Goal: Navigation & Orientation: Find specific page/section

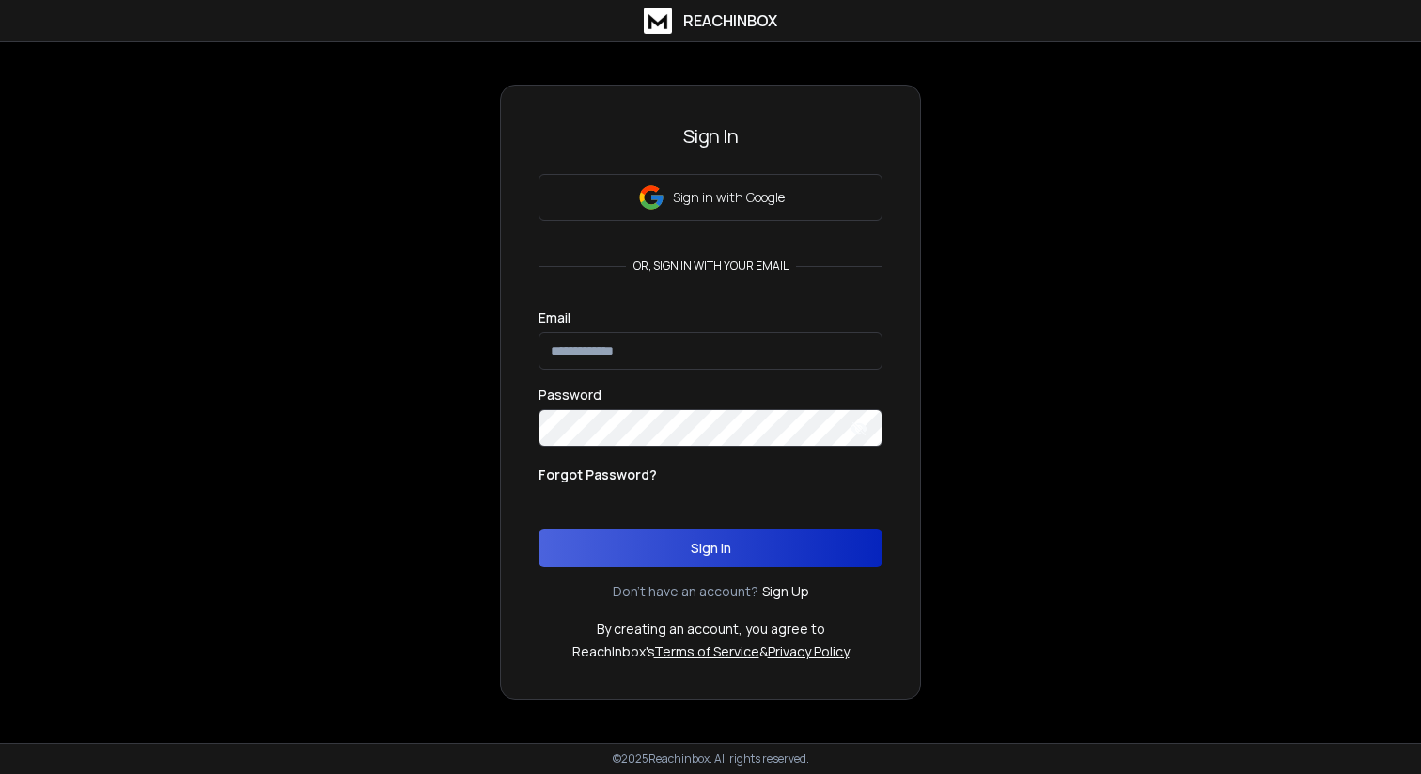
click at [684, 352] on input "email" at bounding box center [711, 351] width 344 height 38
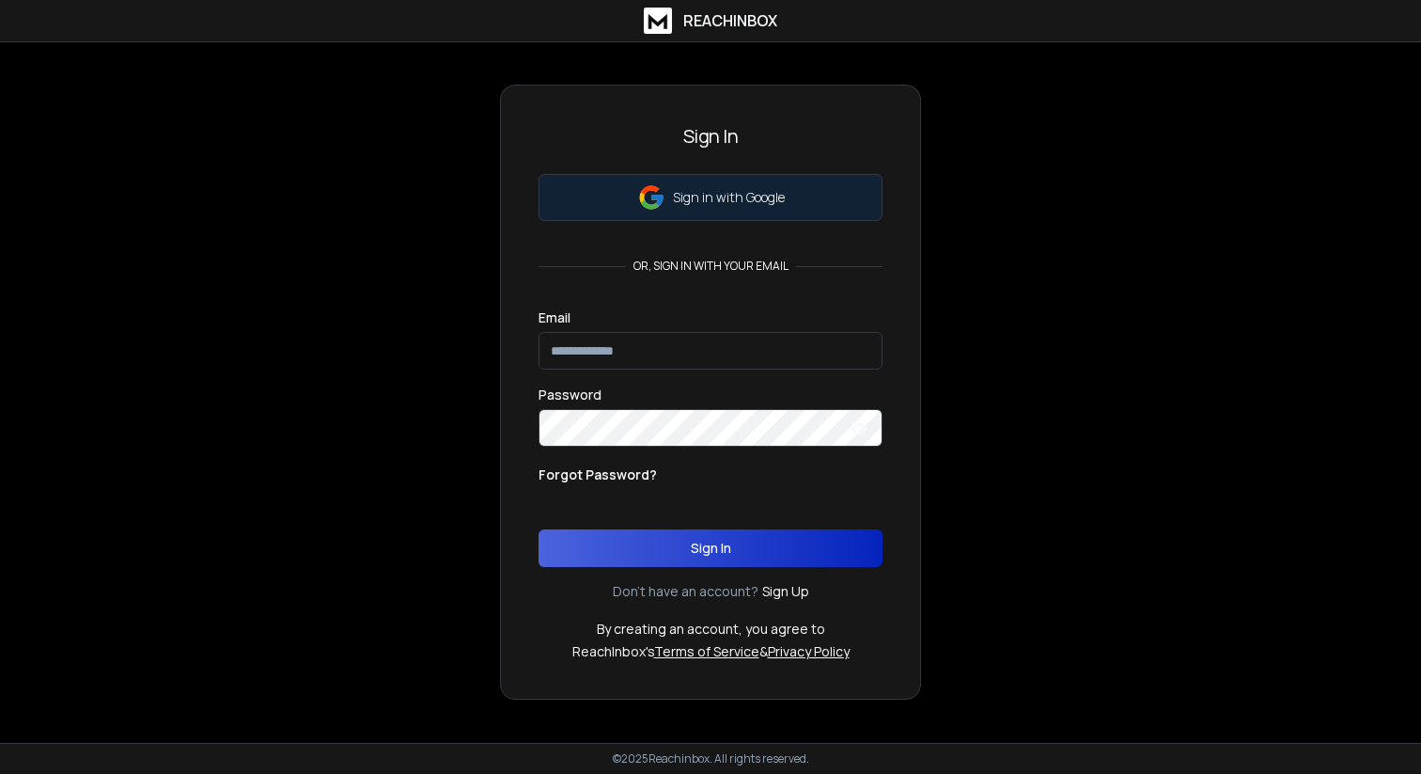
click at [711, 215] on button "Sign in with Google" at bounding box center [711, 197] width 344 height 47
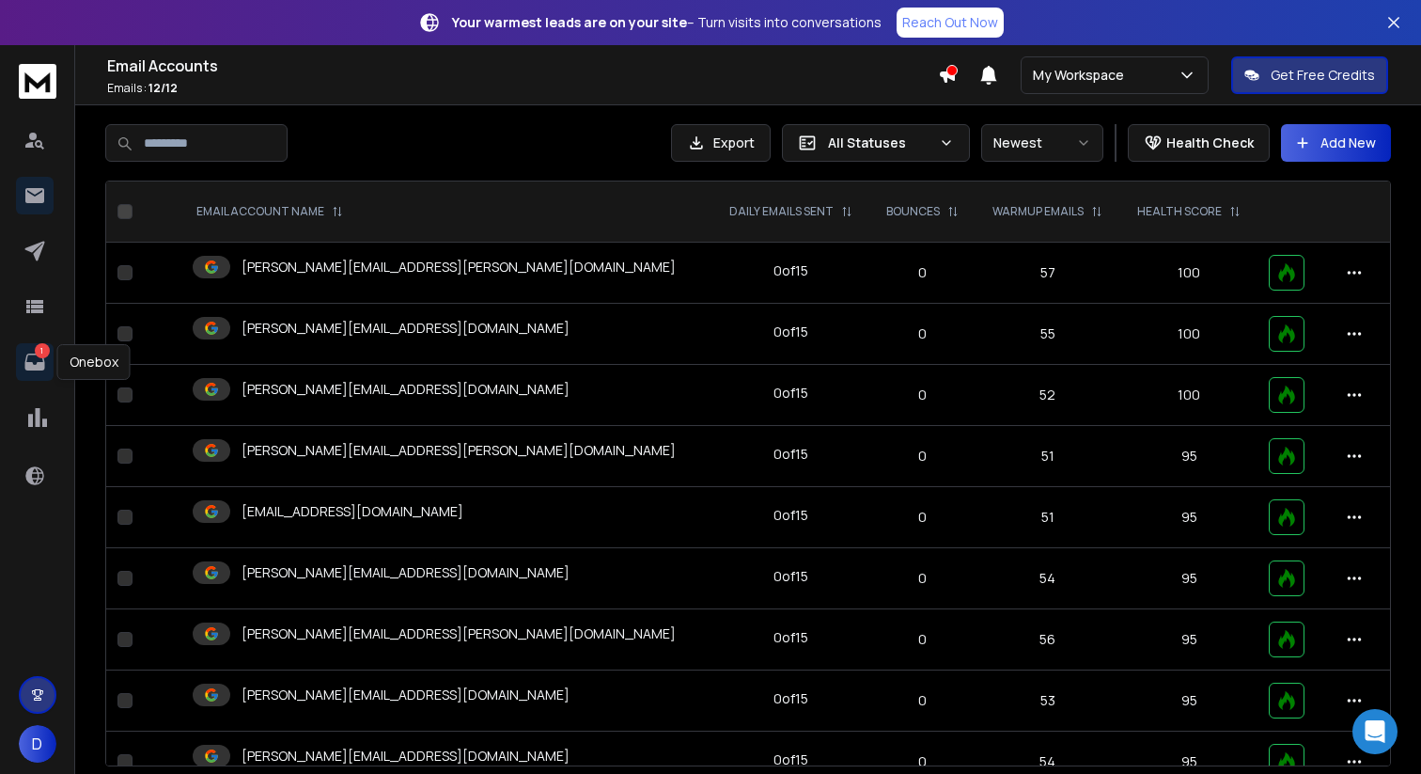
click at [31, 347] on link "1" at bounding box center [35, 362] width 38 height 38
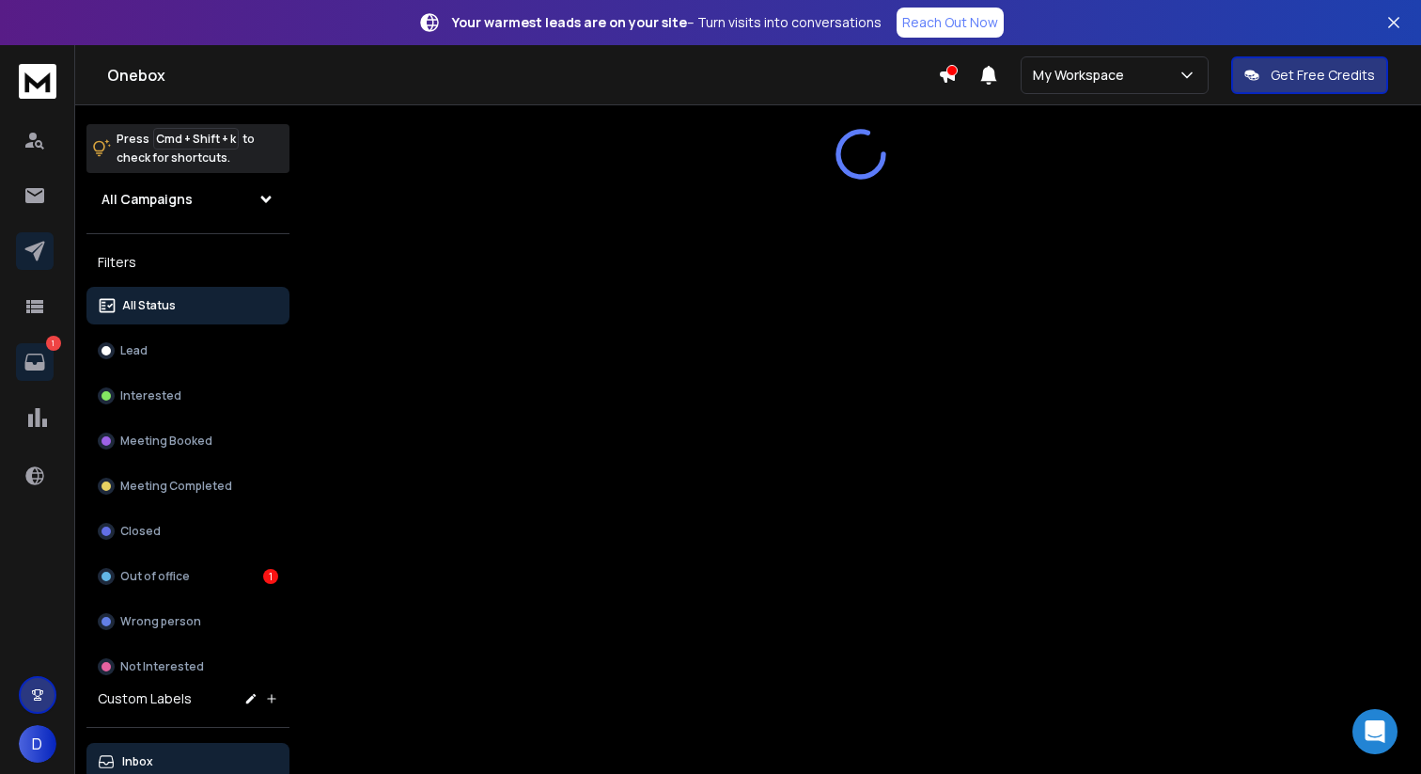
click at [37, 243] on icon at bounding box center [34, 251] width 20 height 20
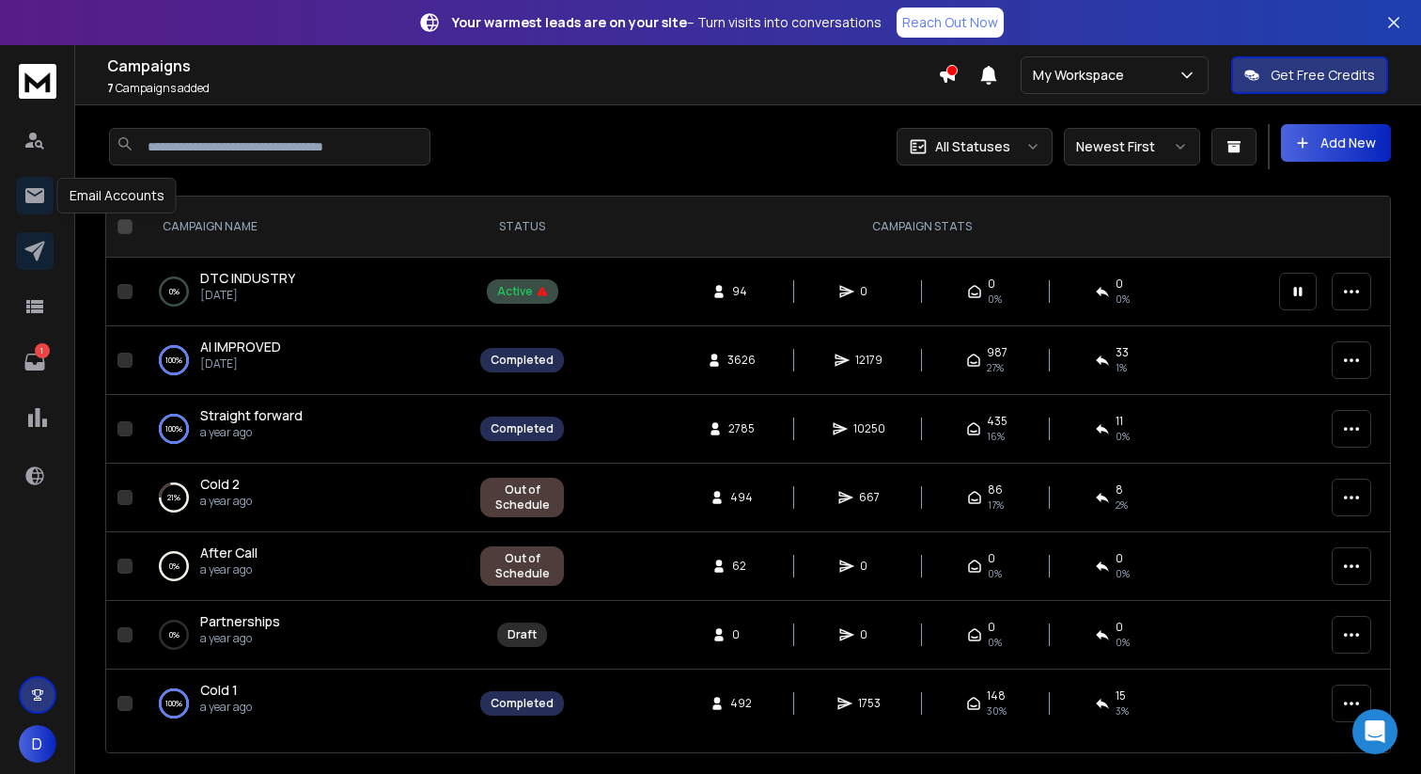
click at [36, 197] on icon at bounding box center [34, 195] width 19 height 15
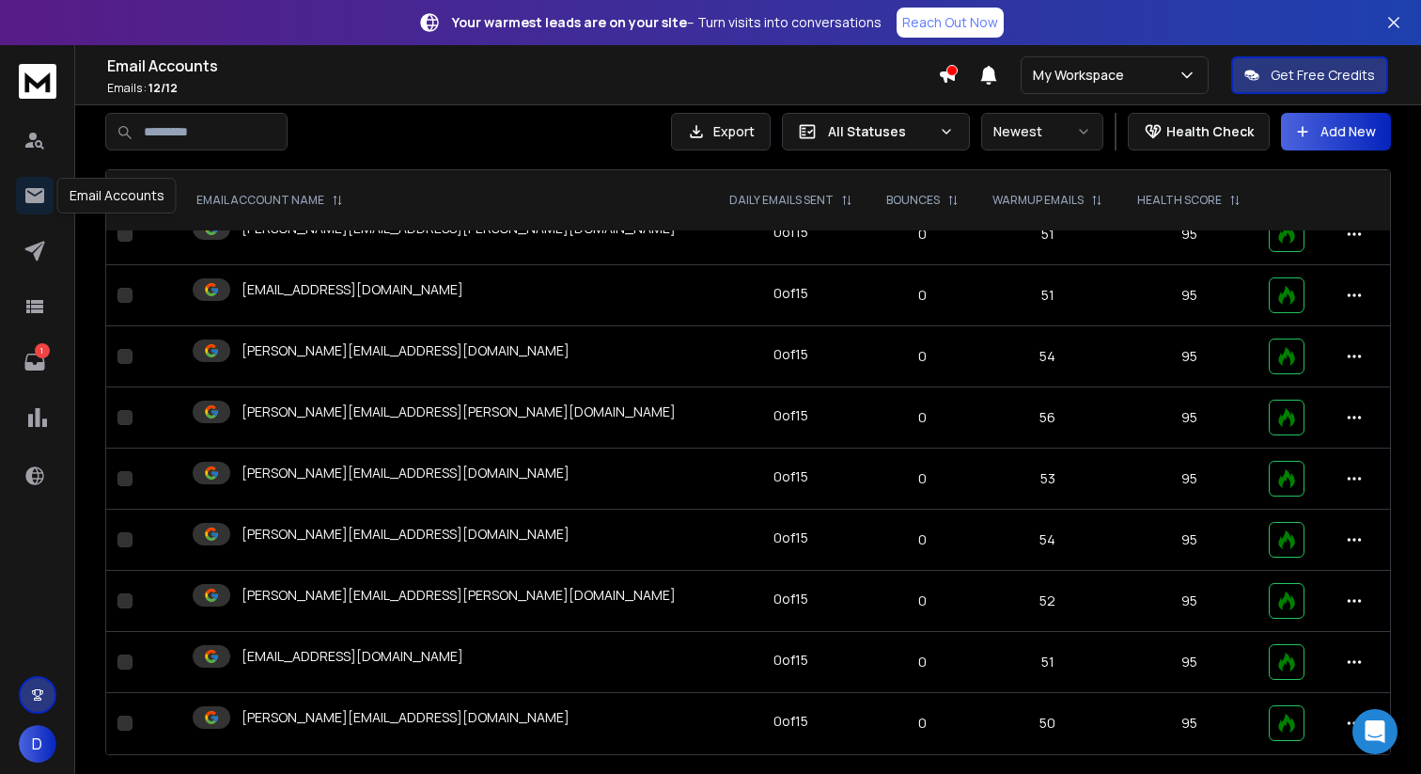
scroll to position [225, 0]
